Goal: Task Accomplishment & Management: Use online tool/utility

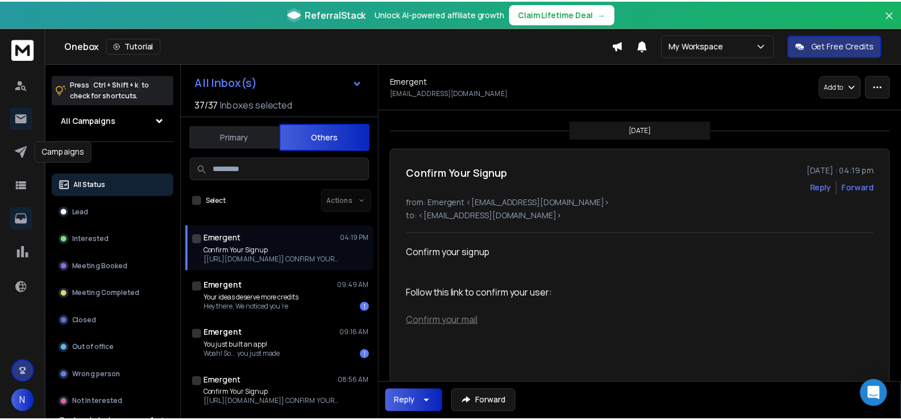
scroll to position [38, 0]
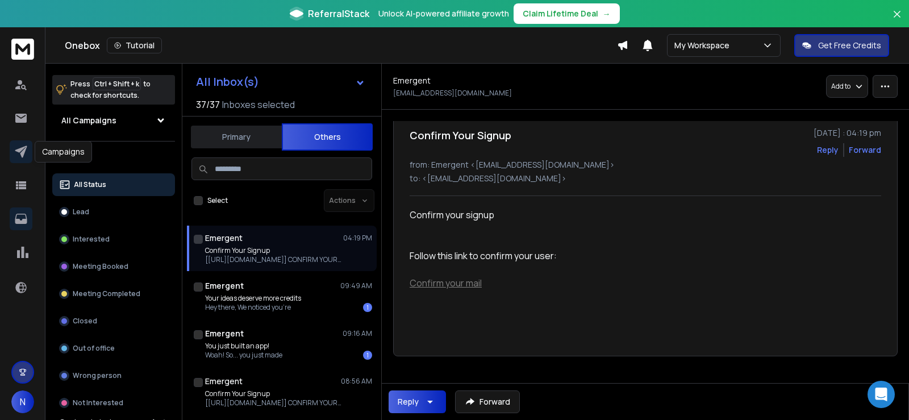
click at [22, 158] on icon at bounding box center [21, 152] width 14 height 14
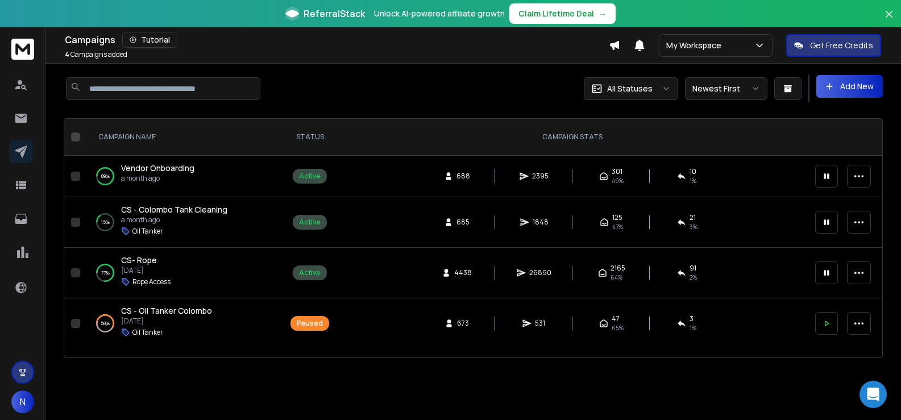
click at [169, 275] on div "CS- Rope [DATE] Rope Access" at bounding box center [145, 273] width 49 height 36
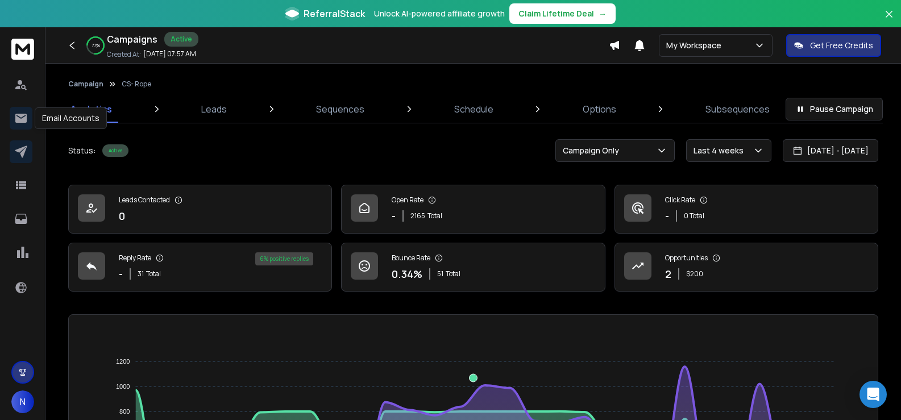
click at [18, 118] on icon at bounding box center [20, 118] width 11 height 9
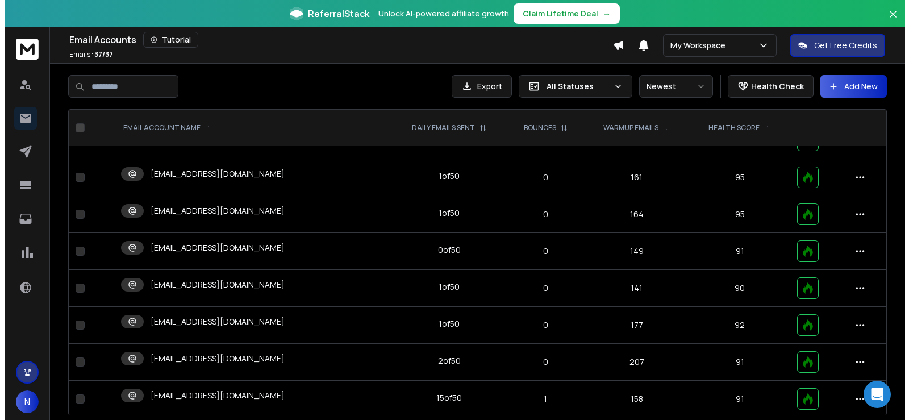
scroll to position [227, 0]
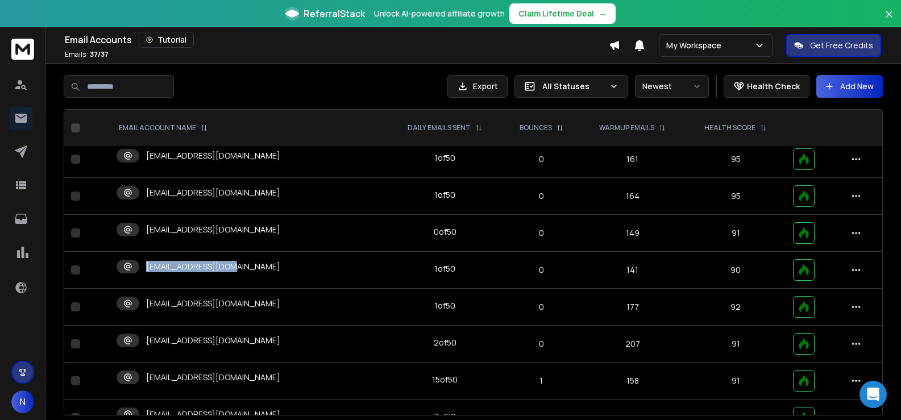
drag, startPoint x: 226, startPoint y: 266, endPoint x: 146, endPoint y: 272, distance: 79.8
click at [146, 272] on div "[EMAIL_ADDRESS][DOMAIN_NAME]" at bounding box center [249, 267] width 264 height 14
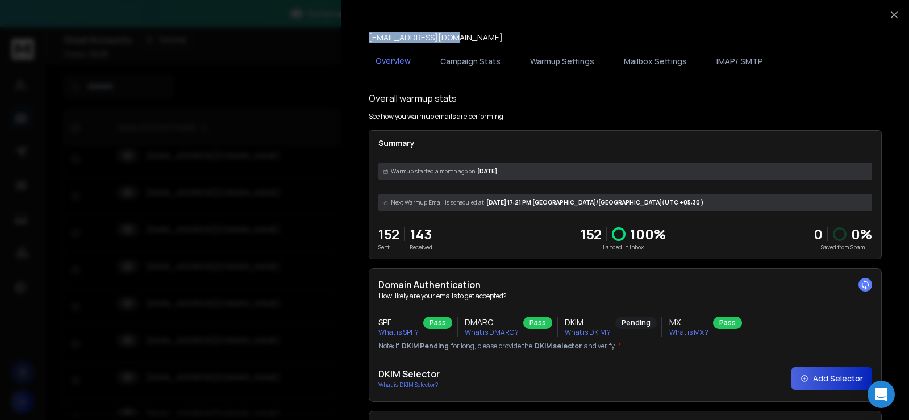
drag, startPoint x: 445, startPoint y: 39, endPoint x: 358, endPoint y: 32, distance: 87.8
copy p "[EMAIL_ADDRESS][DOMAIN_NAME]"
click at [302, 118] on div at bounding box center [454, 210] width 909 height 420
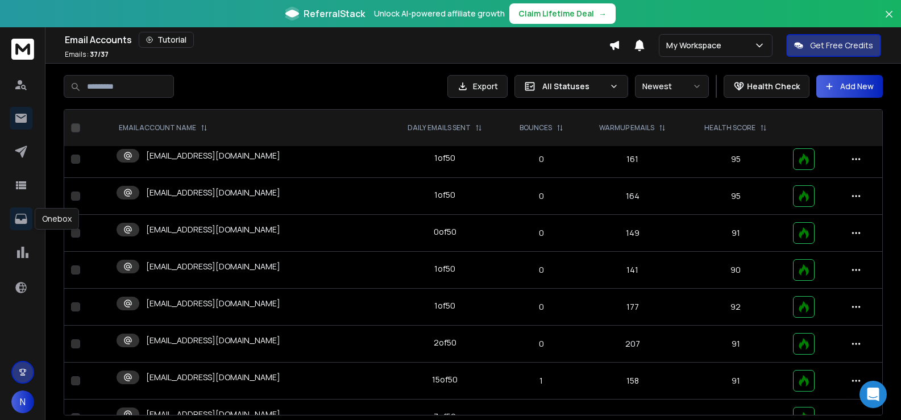
click at [26, 219] on icon at bounding box center [21, 219] width 12 height 10
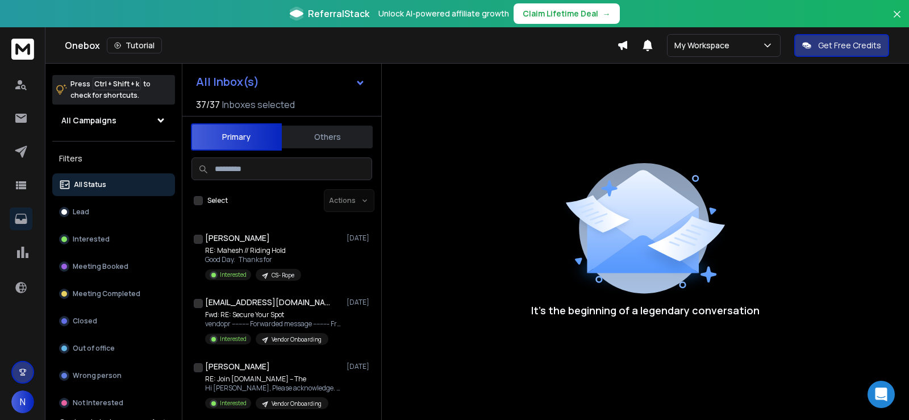
click at [326, 130] on button "Others" at bounding box center [327, 136] width 91 height 25
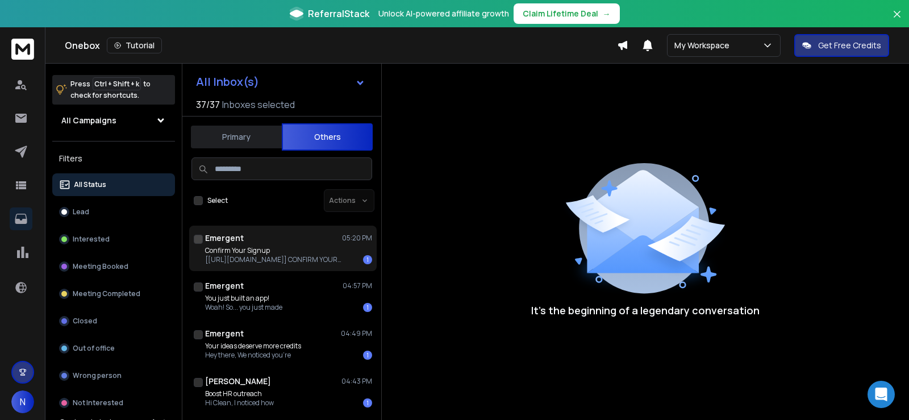
click at [268, 248] on p "Confirm Your Signup" at bounding box center [273, 250] width 136 height 9
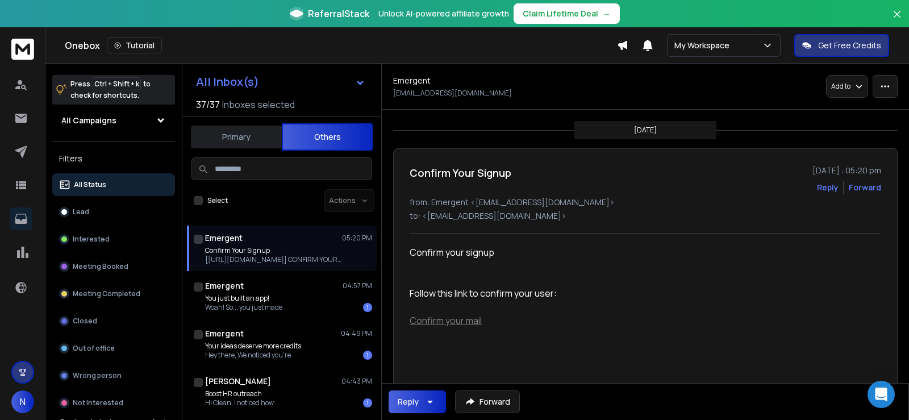
click at [457, 314] on p "Confirm your mail" at bounding box center [576, 321] width 332 height 14
click at [458, 318] on link "Confirm your mail" at bounding box center [446, 320] width 72 height 13
click at [437, 317] on link "Confirm your mail" at bounding box center [446, 320] width 72 height 13
